Goal: Task Accomplishment & Management: Manage account settings

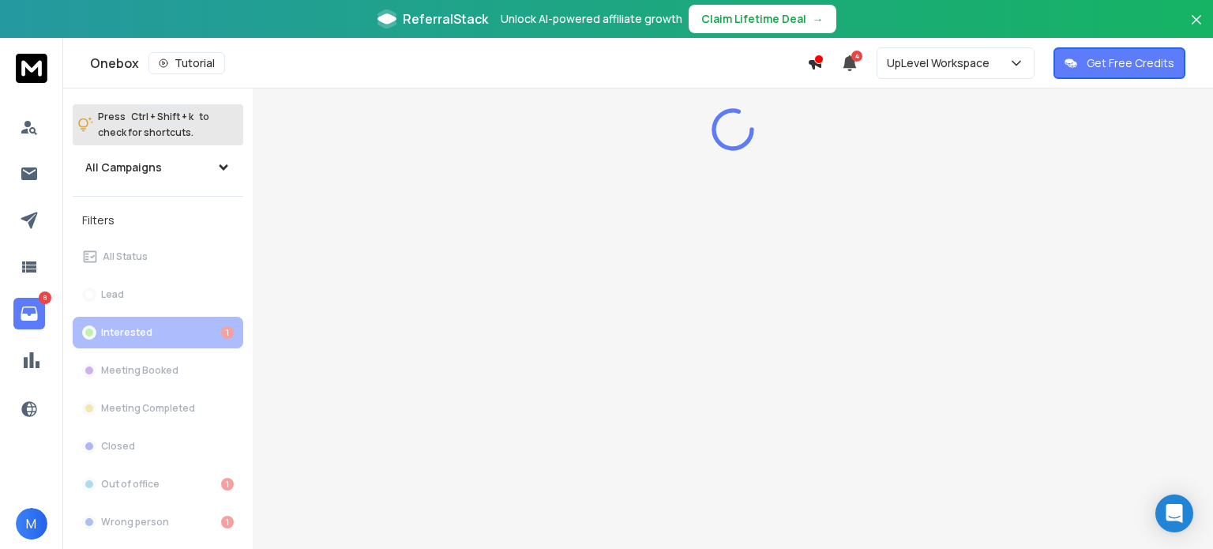
click at [317, 328] on div "Press Ctrl + Shift + k to check for shortcuts. All Campaigns All Campaigns Filt…" at bounding box center [638, 362] width 1150 height 549
click at [202, 337] on div "All Status Lead Interested 1 Meeting Booked Meeting Completed Closed Out of off…" at bounding box center [158, 408] width 171 height 335
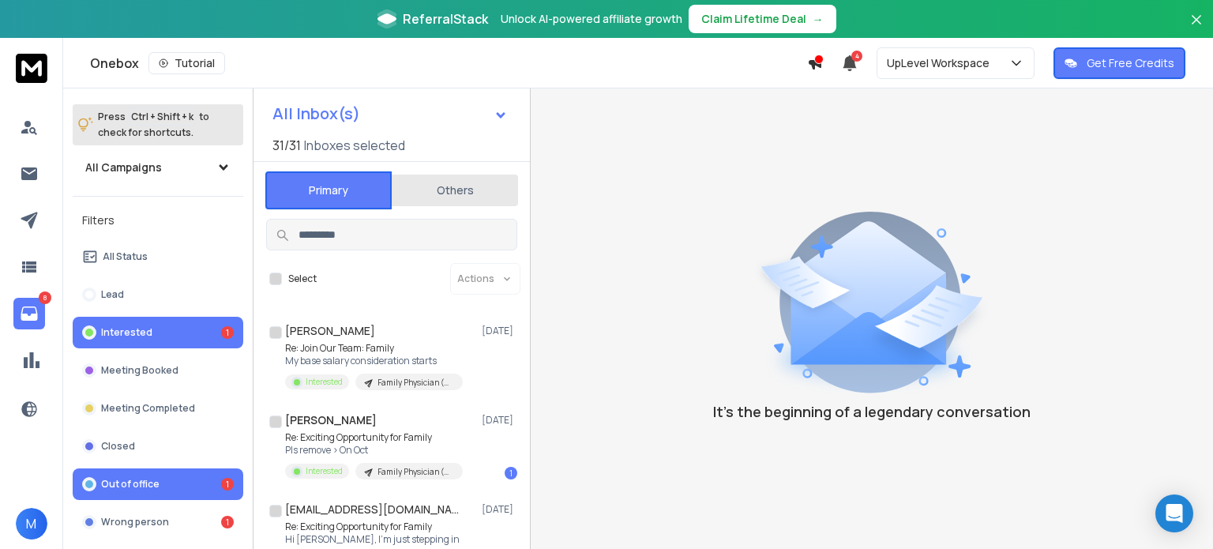
click at [191, 491] on button "Out of office 1" at bounding box center [158, 484] width 171 height 32
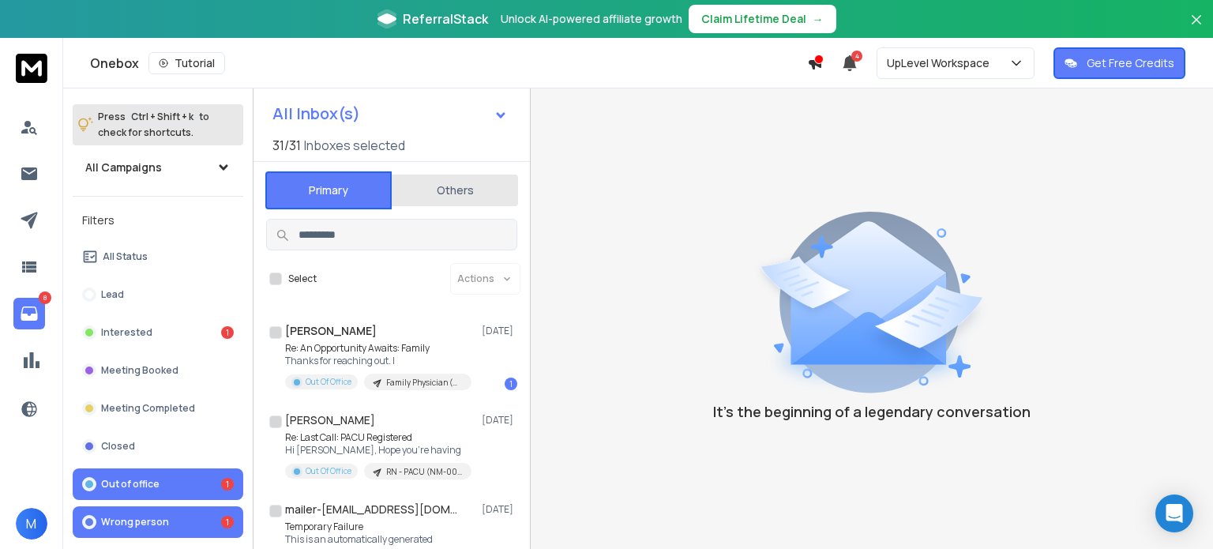
click at [181, 524] on button "Wrong person 1" at bounding box center [158, 522] width 171 height 32
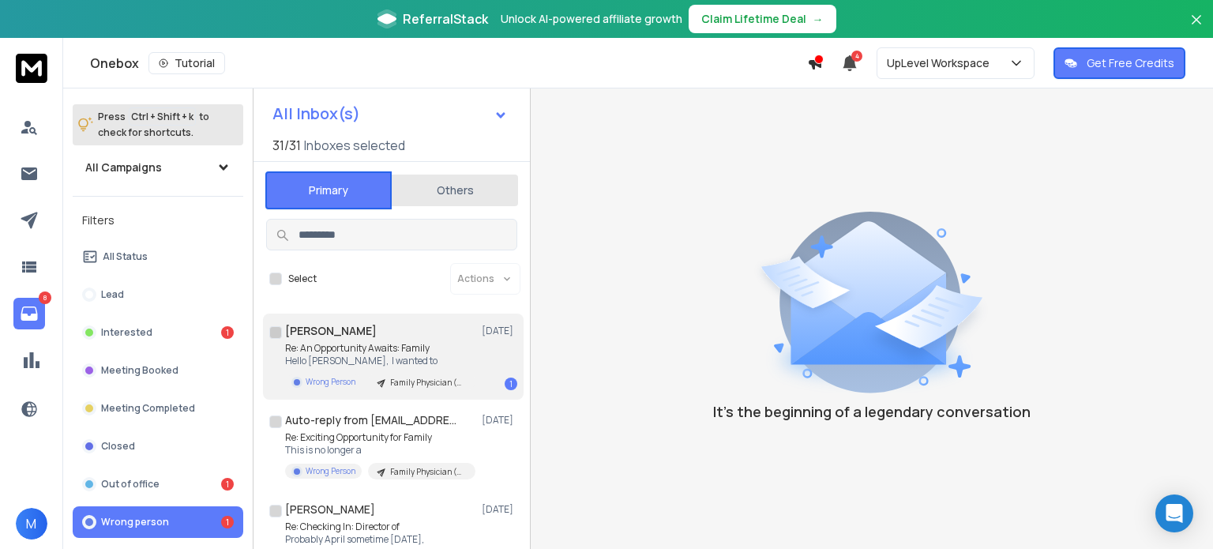
click at [442, 339] on div "[PERSON_NAME] [DATE] Re: An Opportunity Awaits: Family Hello [PERSON_NAME], I w…" at bounding box center [401, 356] width 232 height 67
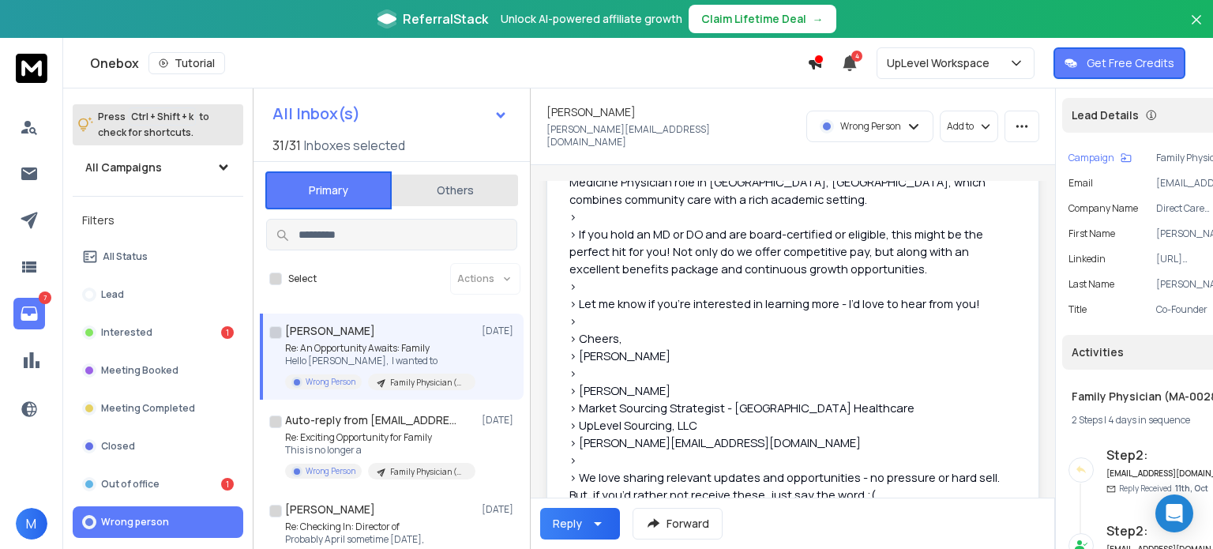
scroll to position [1722, 0]
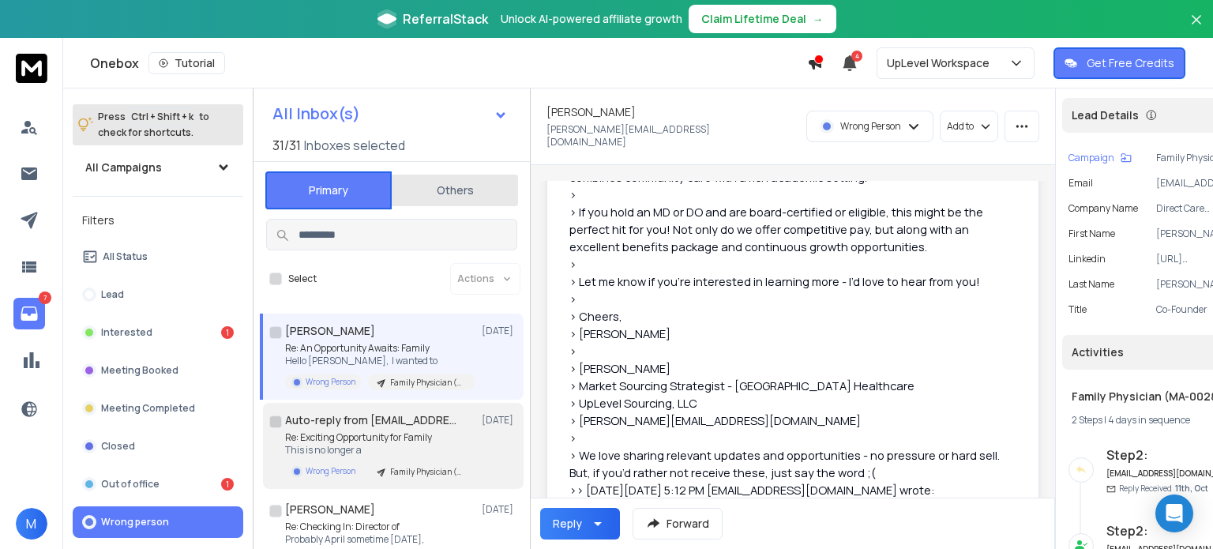
click at [476, 435] on div "Re: Exciting Opportunity for Family This is no longer a Wrong Person Family Phy…" at bounding box center [401, 455] width 232 height 48
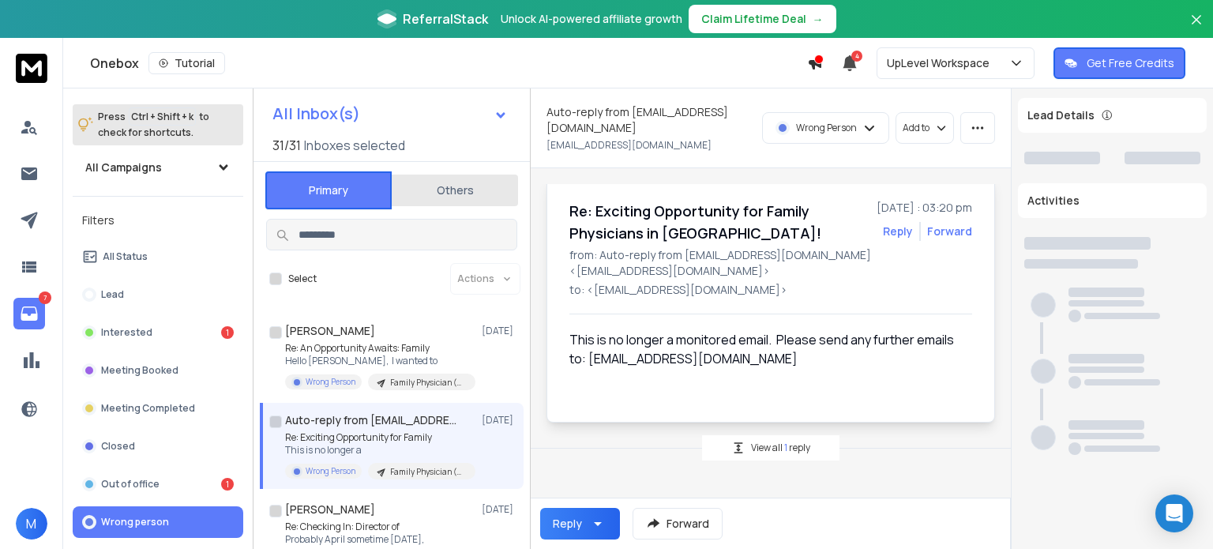
scroll to position [0, 0]
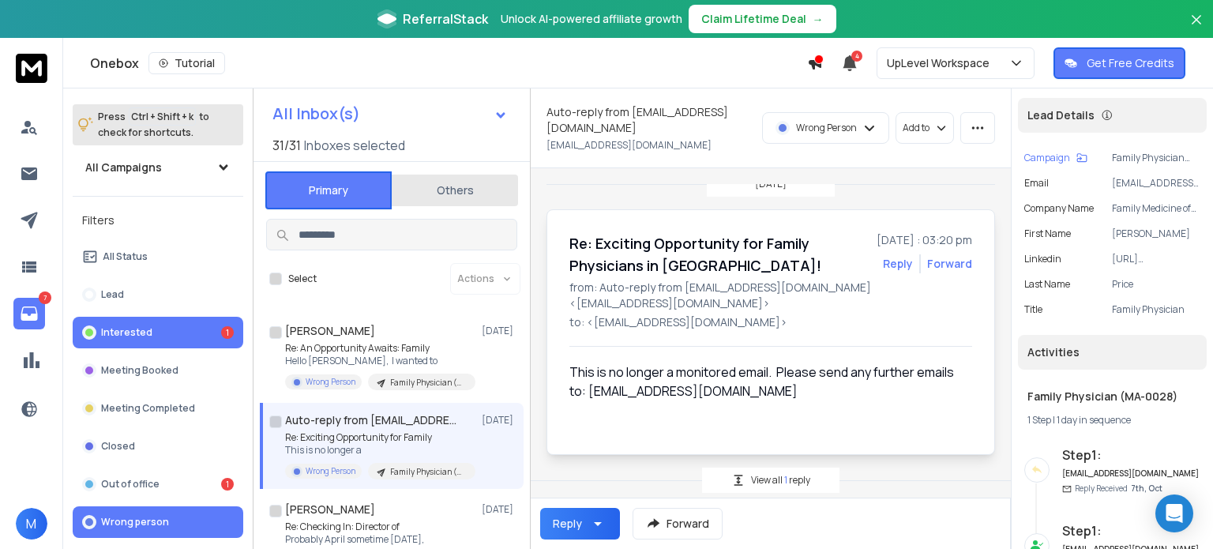
click at [181, 327] on button "Interested 1" at bounding box center [158, 333] width 171 height 32
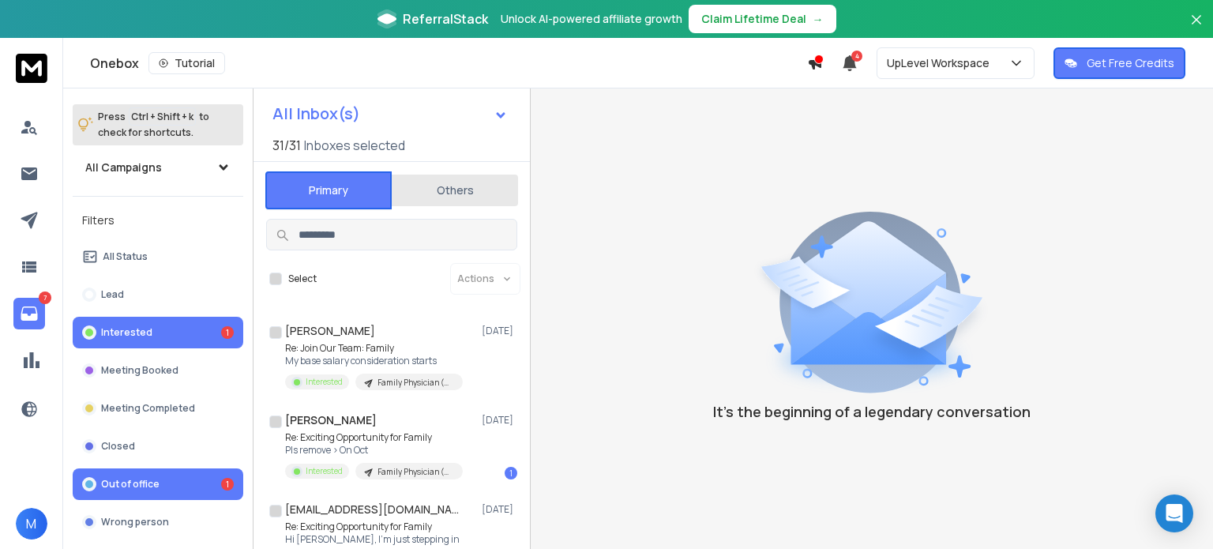
click at [160, 488] on button "Out of office 1" at bounding box center [158, 484] width 171 height 32
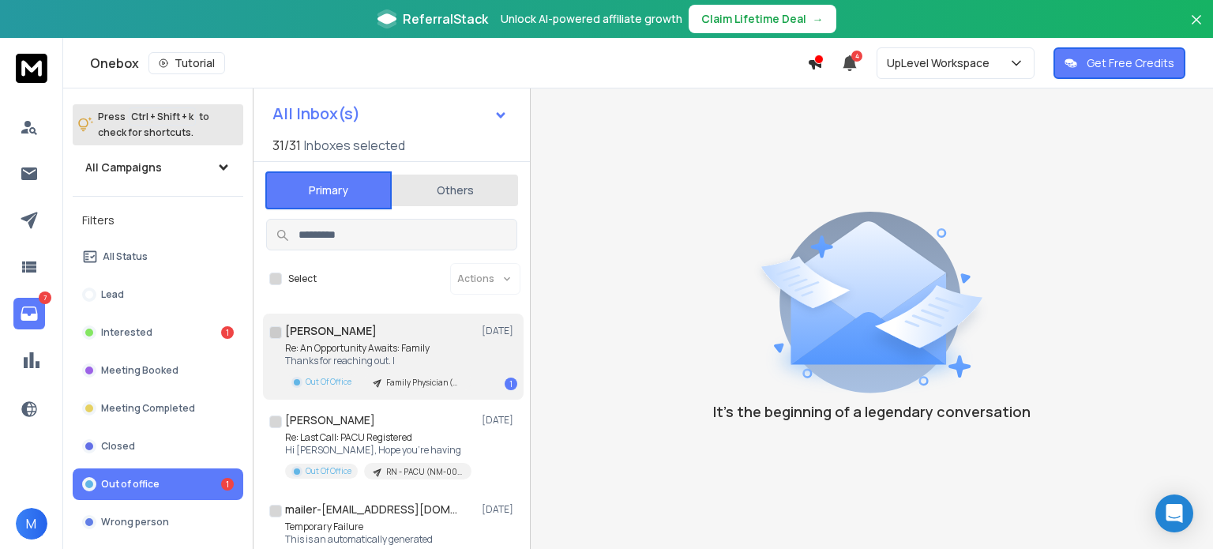
click at [428, 333] on div "[PERSON_NAME] [DATE]" at bounding box center [401, 331] width 232 height 16
